Goal: Information Seeking & Learning: Learn about a topic

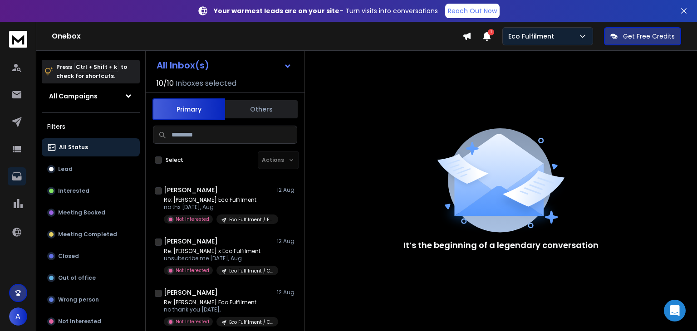
click at [520, 34] on p "Eco Fulfilment" at bounding box center [532, 36] width 49 height 9
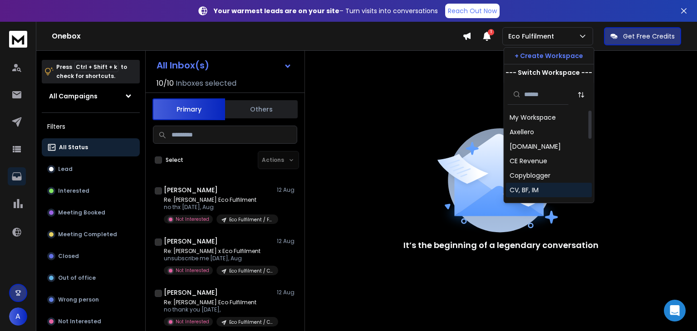
click at [536, 189] on div "CV, BF, IM" at bounding box center [524, 190] width 29 height 9
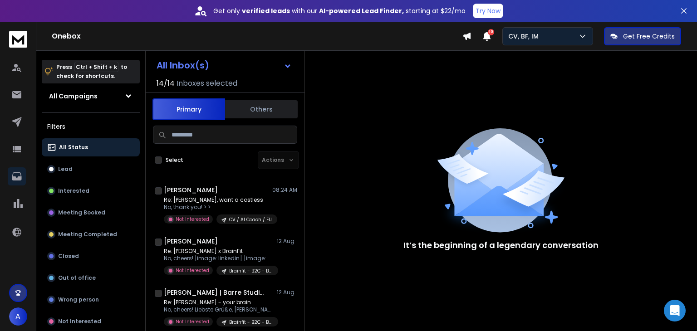
click at [527, 29] on button "CV, BF, IM" at bounding box center [548, 36] width 91 height 18
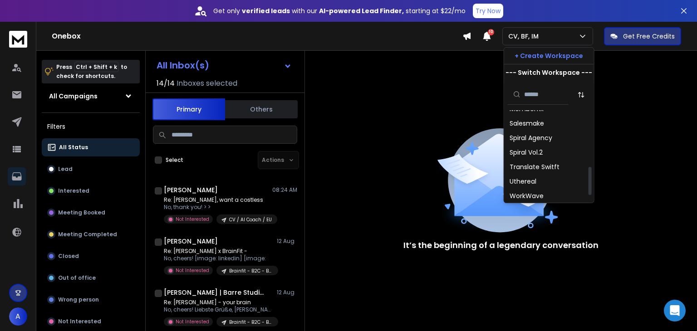
scroll to position [193, 0]
drag, startPoint x: 591, startPoint y: 124, endPoint x: 587, endPoint y: 184, distance: 60.1
click at [589, 184] on div at bounding box center [590, 184] width 3 height 28
click at [530, 112] on div "Salesmake" at bounding box center [527, 113] width 35 height 9
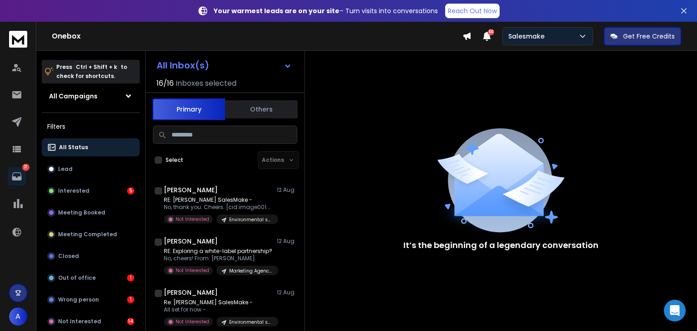
click at [547, 39] on p "Salesmake" at bounding box center [528, 36] width 40 height 9
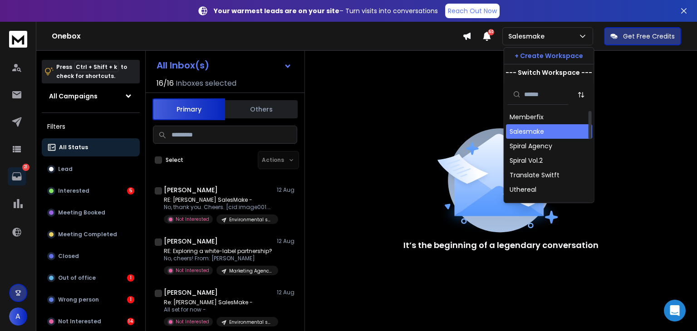
scroll to position [200, 0]
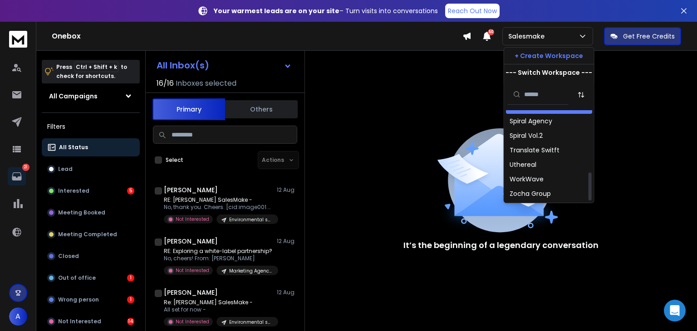
drag, startPoint x: 590, startPoint y: 131, endPoint x: 590, endPoint y: 202, distance: 71.3
click at [590, 201] on div at bounding box center [590, 187] width 3 height 28
click at [531, 173] on div "WorkWave" at bounding box center [549, 179] width 86 height 15
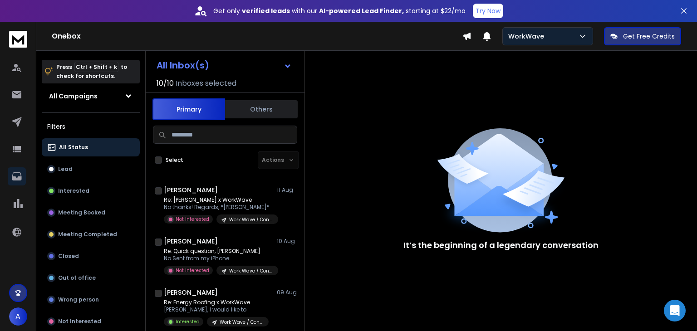
click at [548, 37] on div "WorkWave" at bounding box center [547, 36] width 79 height 9
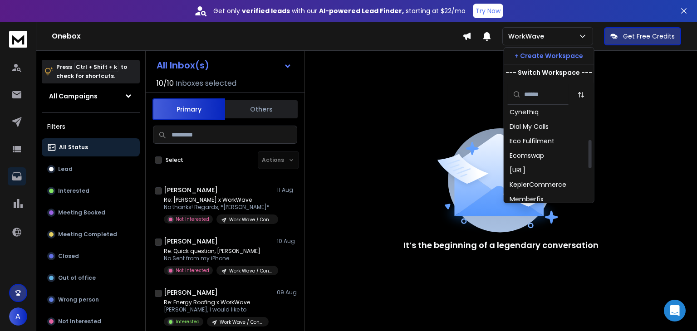
scroll to position [95, 0]
drag, startPoint x: 589, startPoint y: 117, endPoint x: 588, endPoint y: 147, distance: 29.5
click at [589, 147] on div at bounding box center [590, 154] width 3 height 28
click at [538, 138] on div "Eco Fulfilment" at bounding box center [532, 138] width 45 height 9
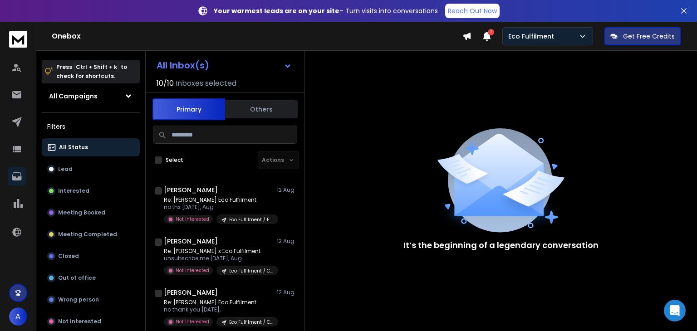
click at [525, 38] on p "Eco Fulfilment" at bounding box center [532, 36] width 49 height 9
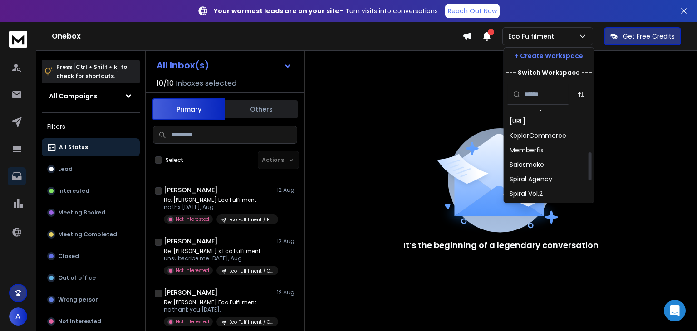
scroll to position [151, 0]
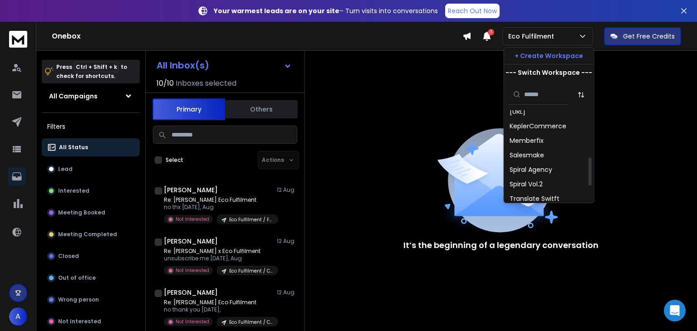
drag, startPoint x: 592, startPoint y: 124, endPoint x: 585, endPoint y: 171, distance: 47.2
click at [589, 171] on div at bounding box center [590, 172] width 3 height 28
click at [547, 154] on div "Salesmake" at bounding box center [549, 155] width 86 height 15
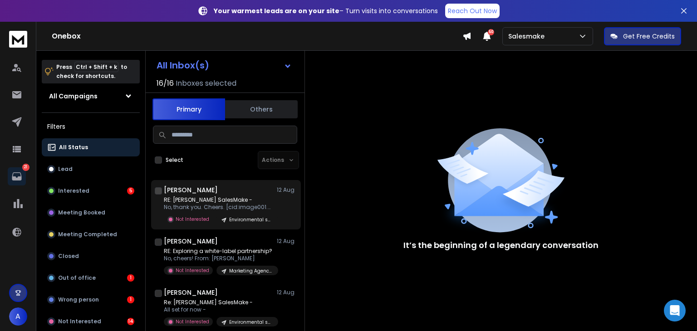
click at [218, 197] on p "RE: [PERSON_NAME] SalesMake -" at bounding box center [218, 200] width 109 height 7
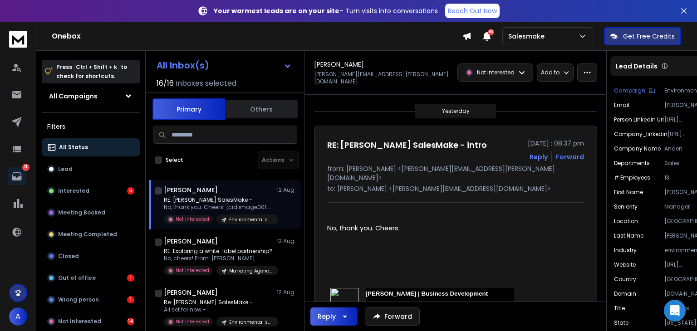
click at [16, 42] on img at bounding box center [18, 39] width 18 height 17
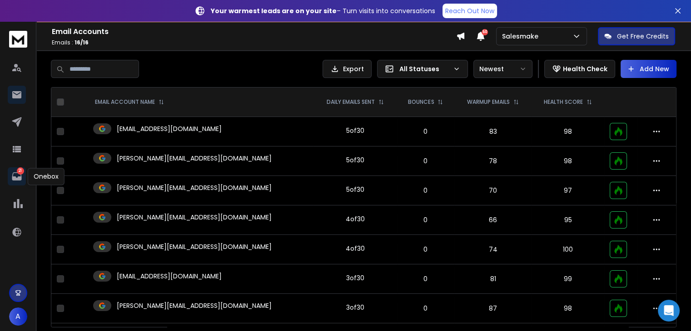
click at [19, 177] on icon at bounding box center [17, 177] width 10 height 8
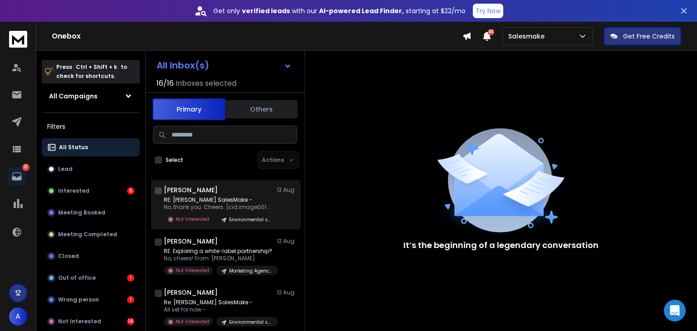
click at [232, 186] on div "Matthew Cullen 12 Aug" at bounding box center [230, 190] width 133 height 9
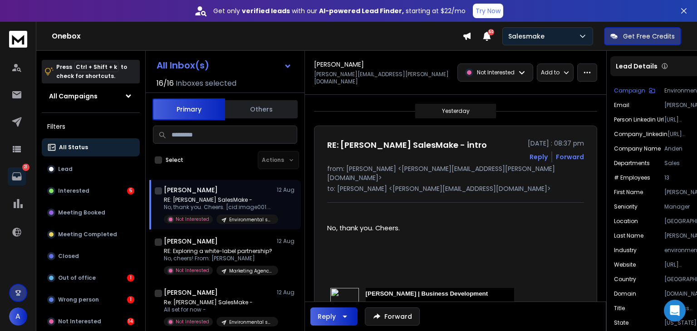
click at [546, 34] on p "Salesmake" at bounding box center [528, 36] width 40 height 9
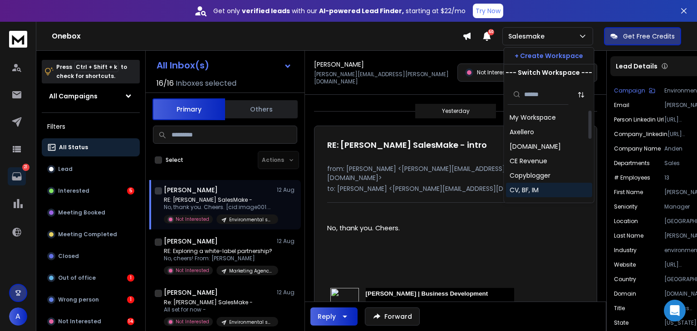
click at [532, 188] on div "CV, BF, IM" at bounding box center [524, 190] width 29 height 9
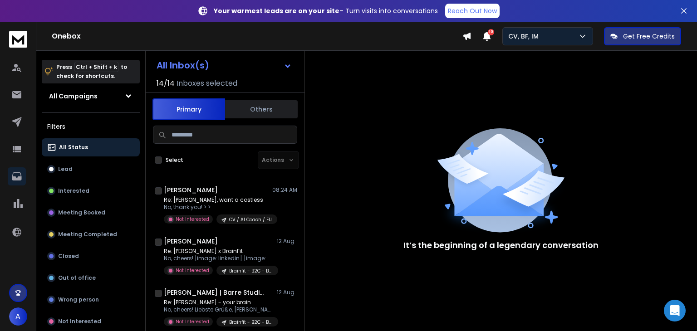
click at [557, 45] on button "CV, BF, IM" at bounding box center [548, 36] width 91 height 18
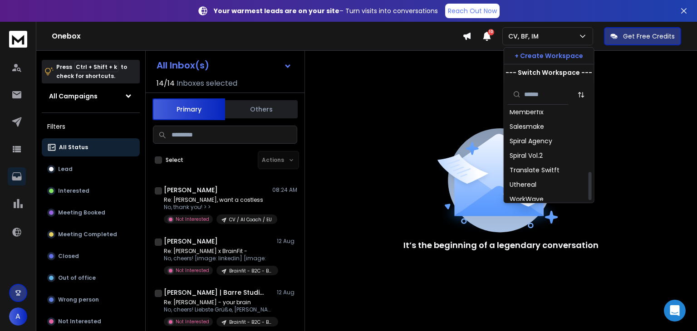
scroll to position [200, 0]
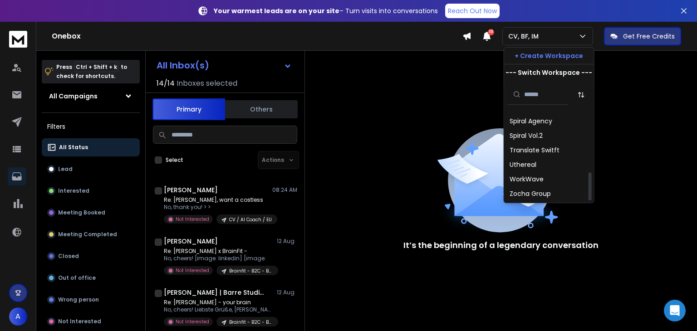
drag, startPoint x: 590, startPoint y: 121, endPoint x: 590, endPoint y: 195, distance: 74.5
click at [590, 195] on div at bounding box center [590, 187] width 3 height 28
click at [541, 182] on div "WorkWave" at bounding box center [527, 179] width 34 height 9
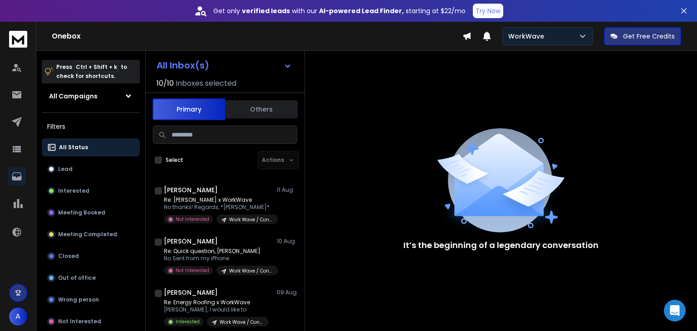
click at [541, 37] on p "WorkWave" at bounding box center [527, 36] width 39 height 9
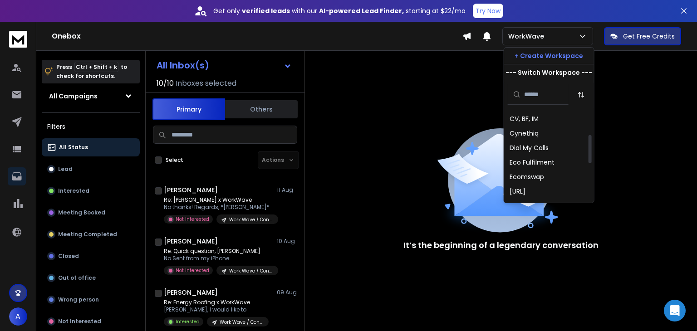
scroll to position [80, 0]
drag, startPoint x: 590, startPoint y: 120, endPoint x: 587, endPoint y: 145, distance: 24.7
click at [589, 145] on div at bounding box center [590, 149] width 3 height 28
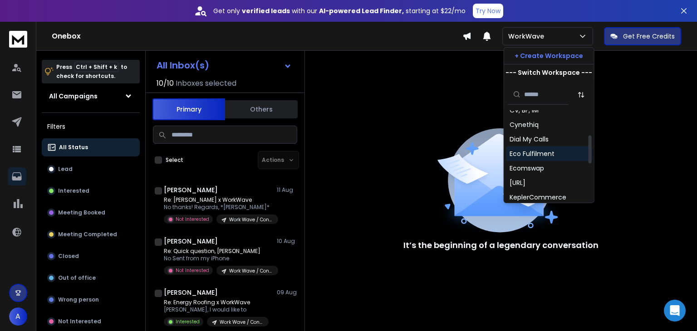
click at [555, 153] on div "Eco Fulfilment" at bounding box center [549, 154] width 86 height 15
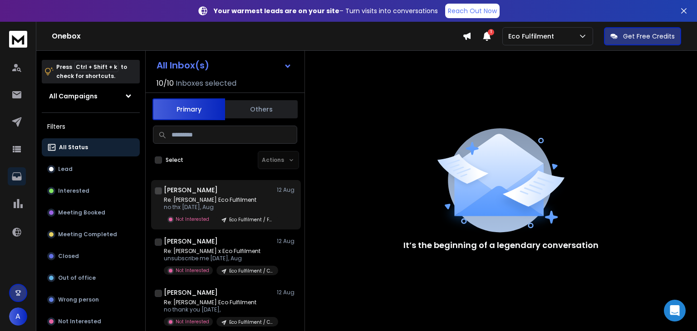
click at [258, 189] on div "Sarah McDonald 12 Aug" at bounding box center [230, 190] width 133 height 9
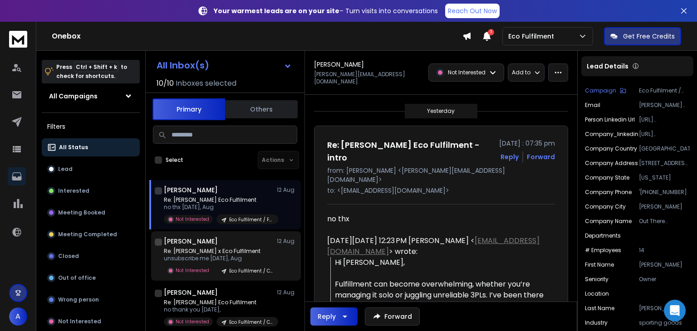
click at [249, 252] on p "Re: [PERSON_NAME] x Eco Fulfilment" at bounding box center [218, 251] width 109 height 7
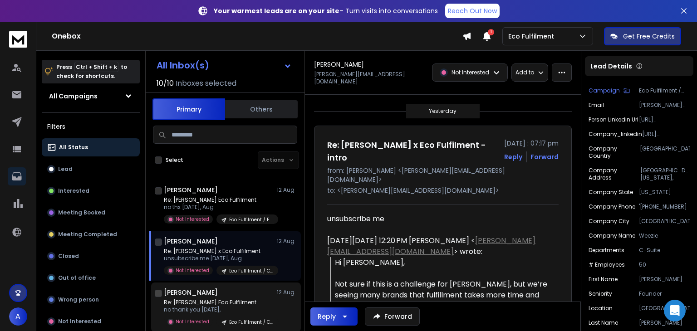
click at [237, 291] on div "Jon Kurtz 12 Aug" at bounding box center [230, 292] width 133 height 9
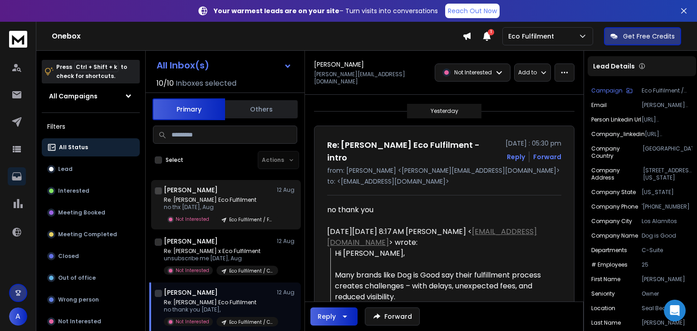
click at [247, 193] on div "Sarah McDonald 12 Aug" at bounding box center [230, 190] width 133 height 9
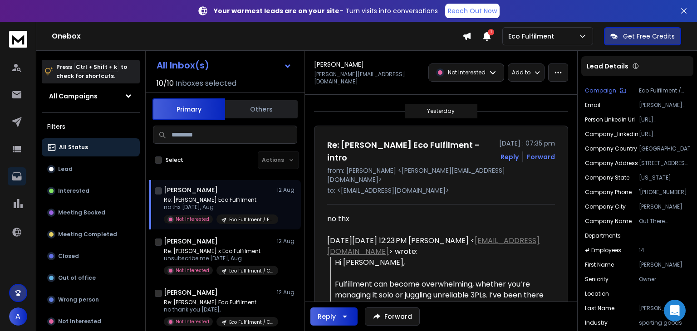
click at [25, 42] on img at bounding box center [18, 39] width 18 height 17
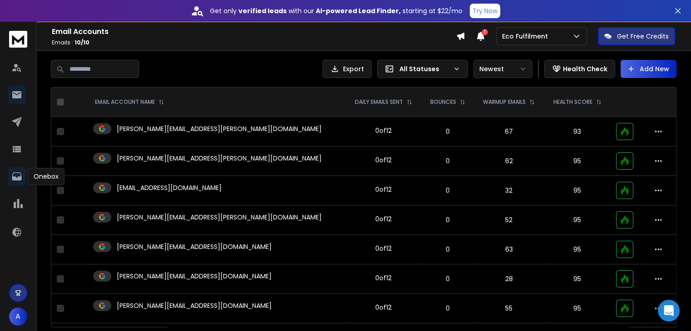
click at [19, 171] on icon at bounding box center [16, 176] width 11 height 11
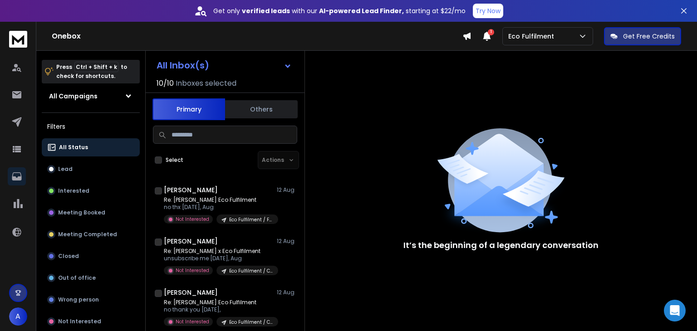
click at [19, 35] on img at bounding box center [18, 39] width 18 height 17
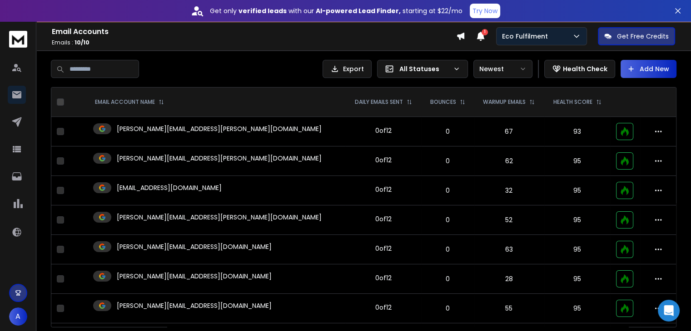
click at [542, 40] on p "Eco Fulfilment" at bounding box center [526, 36] width 49 height 9
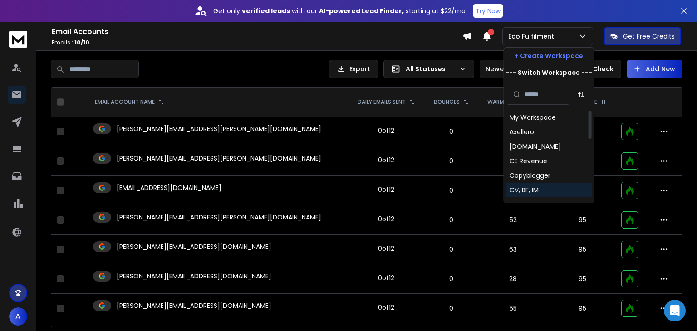
click at [538, 194] on div "CV, BF, IM" at bounding box center [524, 190] width 29 height 9
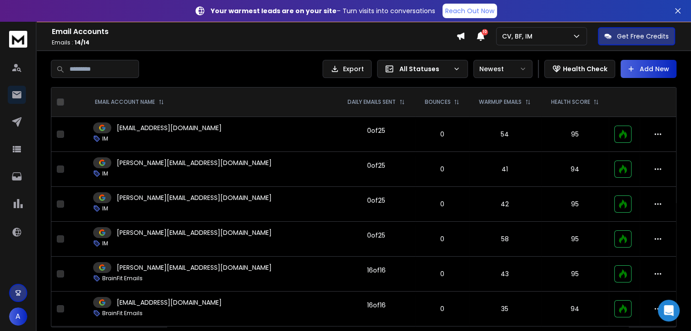
click at [27, 175] on div at bounding box center [18, 179] width 21 height 22
click at [11, 179] on icon at bounding box center [16, 176] width 11 height 11
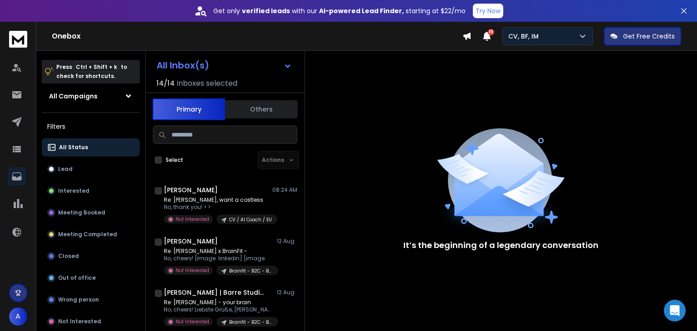
click at [539, 33] on p "CV, BF, IM" at bounding box center [525, 36] width 34 height 9
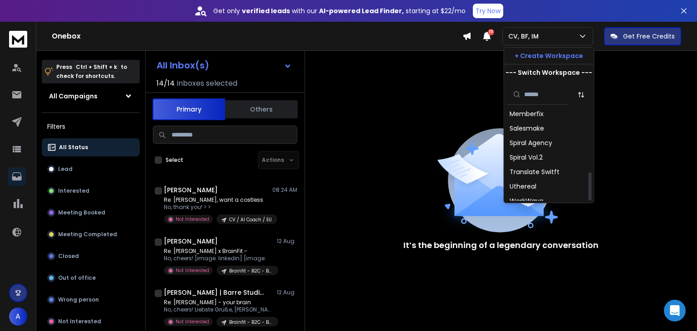
scroll to position [200, 0]
drag, startPoint x: 591, startPoint y: 115, endPoint x: 593, endPoint y: 193, distance: 77.7
click at [592, 193] on div at bounding box center [590, 187] width 3 height 28
click at [546, 182] on div "WorkWave" at bounding box center [549, 179] width 86 height 15
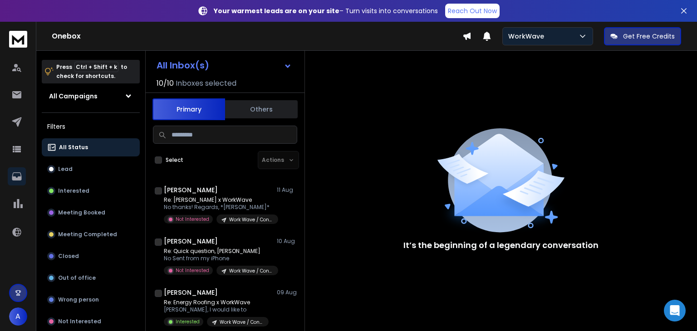
click at [533, 33] on p "WorkWave" at bounding box center [527, 36] width 39 height 9
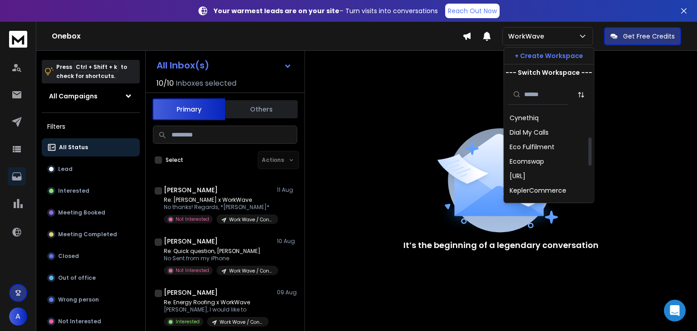
scroll to position [90, 0]
drag, startPoint x: 591, startPoint y: 122, endPoint x: 589, endPoint y: 150, distance: 28.2
click at [589, 150] on div at bounding box center [590, 152] width 3 height 28
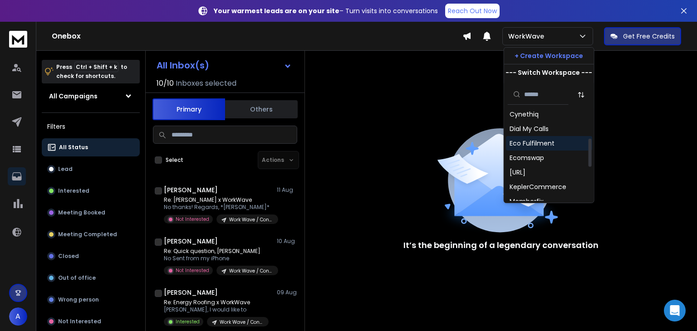
click at [556, 145] on div "Eco Fulfilment" at bounding box center [549, 143] width 86 height 15
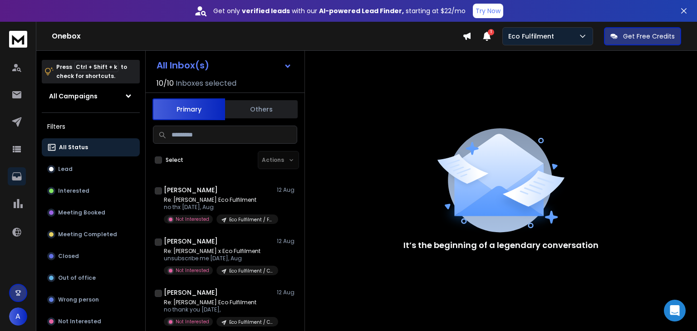
click at [549, 37] on p "Eco Fulfilment" at bounding box center [532, 36] width 49 height 9
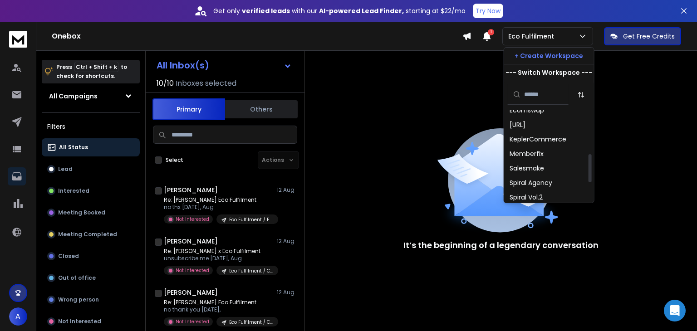
scroll to position [155, 0]
drag, startPoint x: 590, startPoint y: 113, endPoint x: 593, endPoint y: 161, distance: 48.2
click at [592, 161] on div at bounding box center [590, 168] width 3 height 28
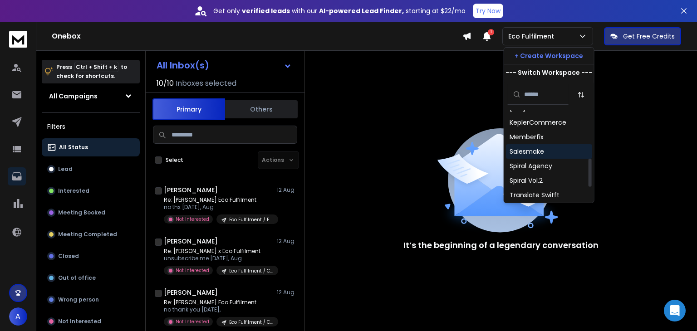
click at [557, 153] on div "Salesmake" at bounding box center [549, 151] width 86 height 15
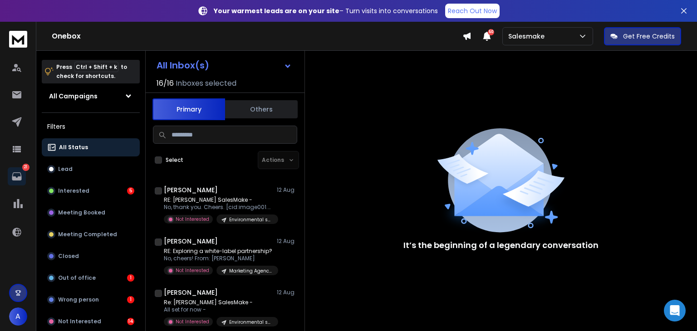
click at [13, 39] on img at bounding box center [18, 39] width 18 height 17
